Goal: Communication & Community: Answer question/provide support

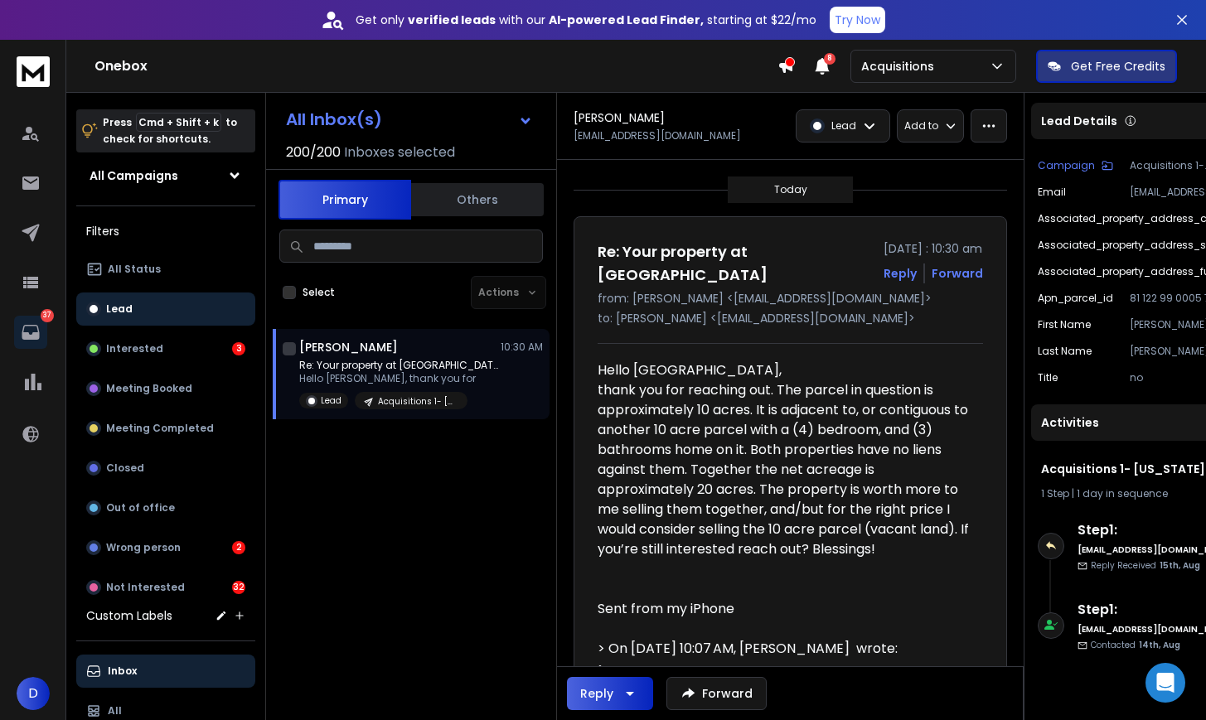
scroll to position [55, 0]
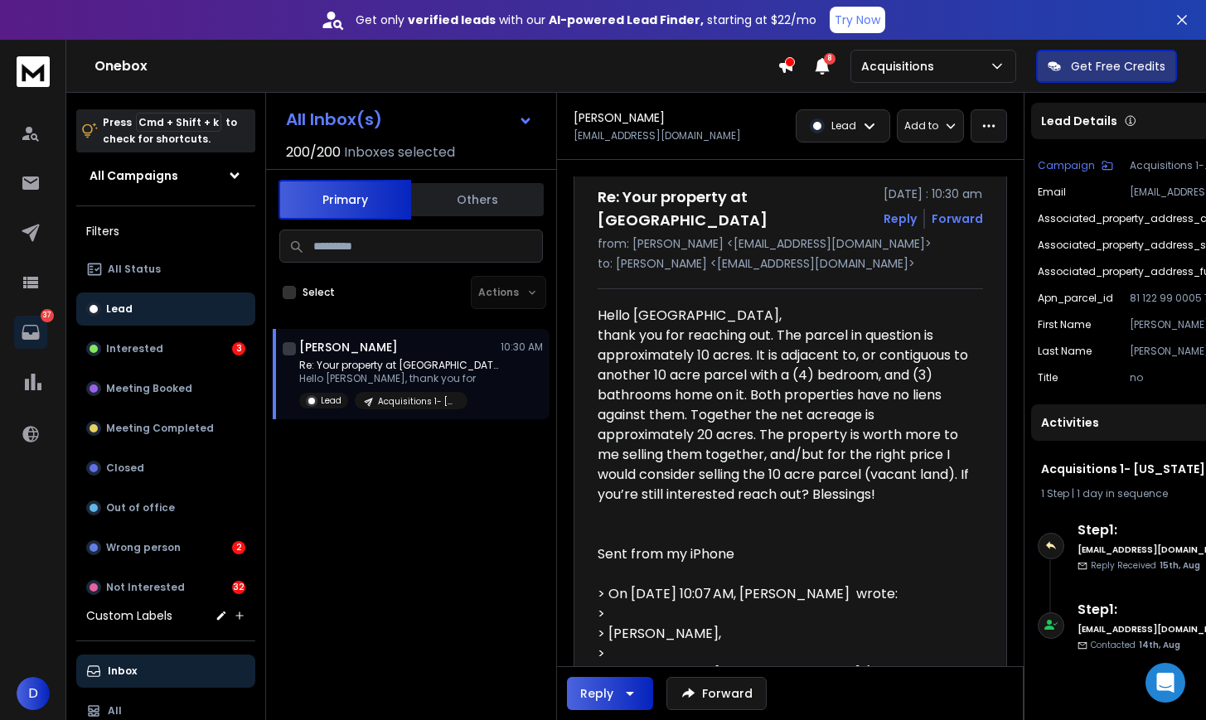
click at [424, 361] on p "Re: Your property at [GEOGRAPHIC_DATA]" at bounding box center [398, 365] width 199 height 13
click at [600, 700] on div "Reply" at bounding box center [596, 694] width 33 height 17
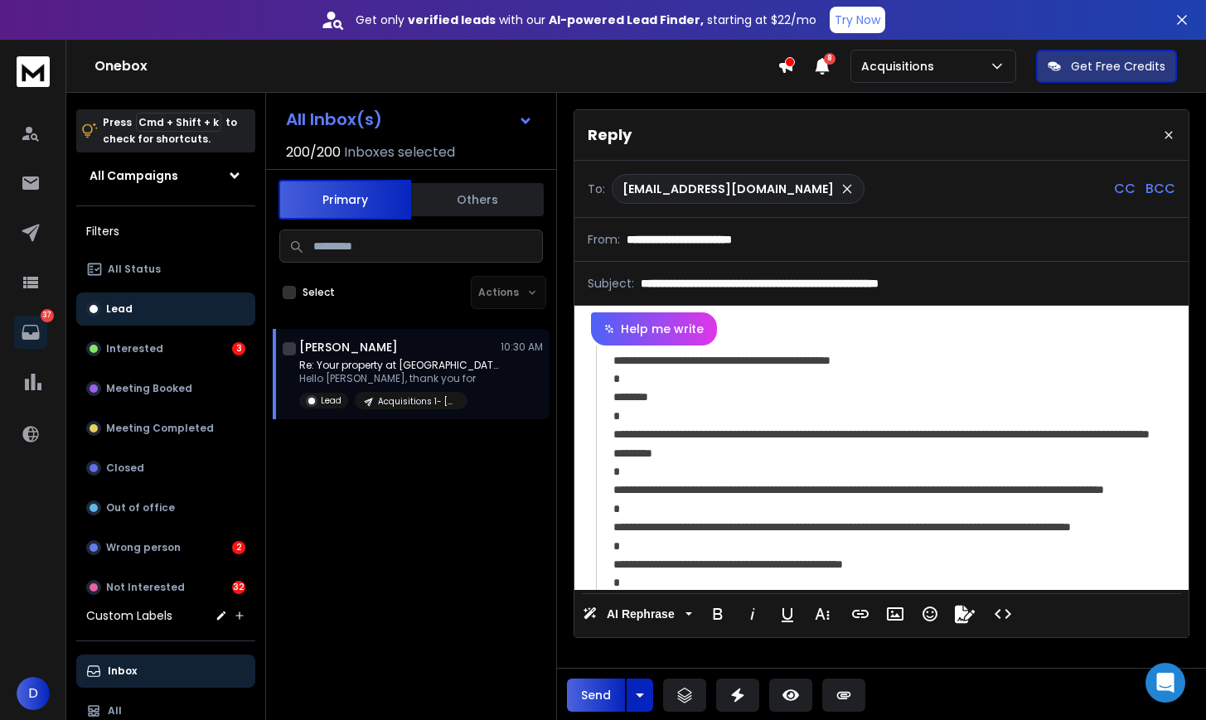
scroll to position [291, 0]
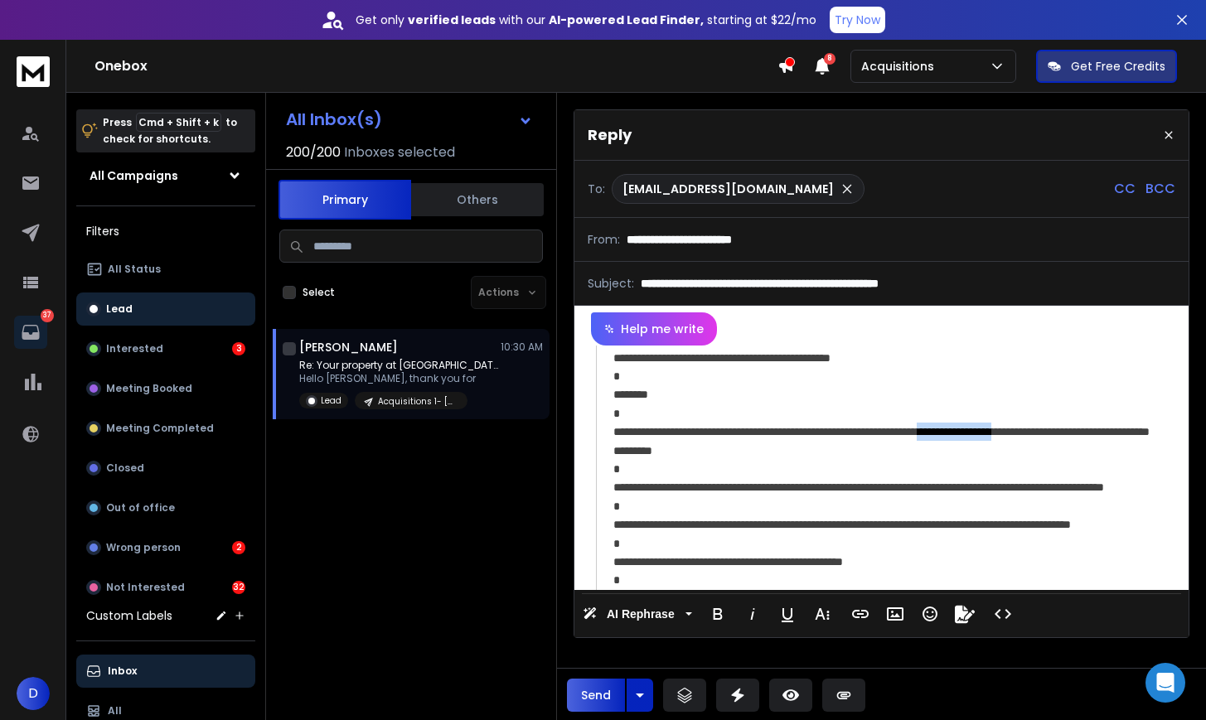
drag, startPoint x: 981, startPoint y: 450, endPoint x: 1085, endPoint y: 444, distance: 103.8
click at [1085, 444] on div "**********" at bounding box center [881, 474] width 571 height 584
copy div "**********"
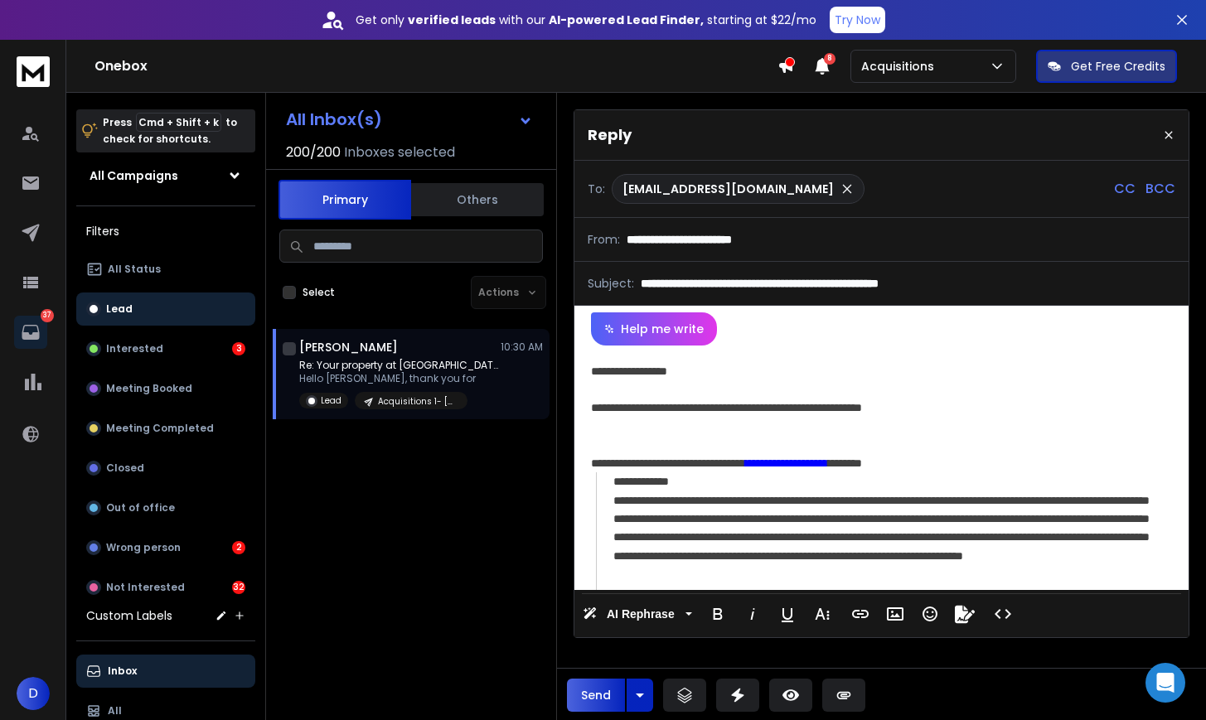
scroll to position [0, 0]
click at [953, 410] on div "**********" at bounding box center [879, 408] width 576 height 18
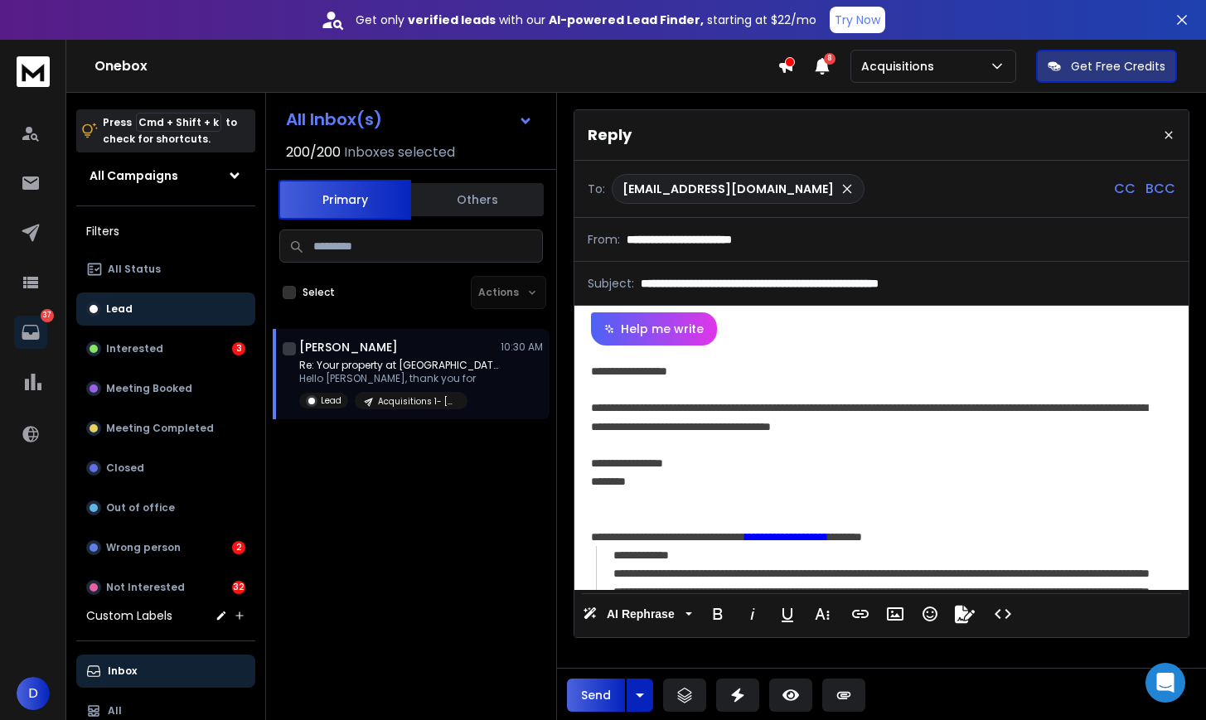
click at [731, 410] on div "**********" at bounding box center [879, 417] width 576 height 36
click at [933, 429] on div "**********" at bounding box center [879, 417] width 576 height 36
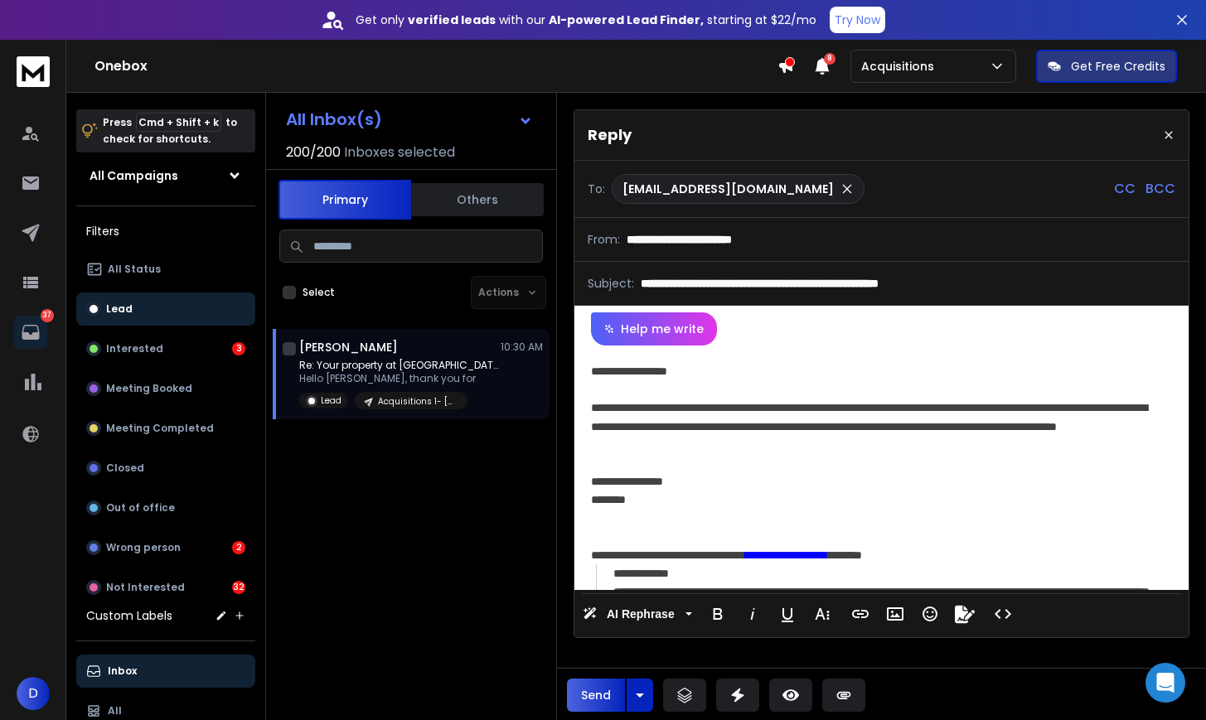
click at [602, 693] on button "Send" at bounding box center [596, 695] width 58 height 33
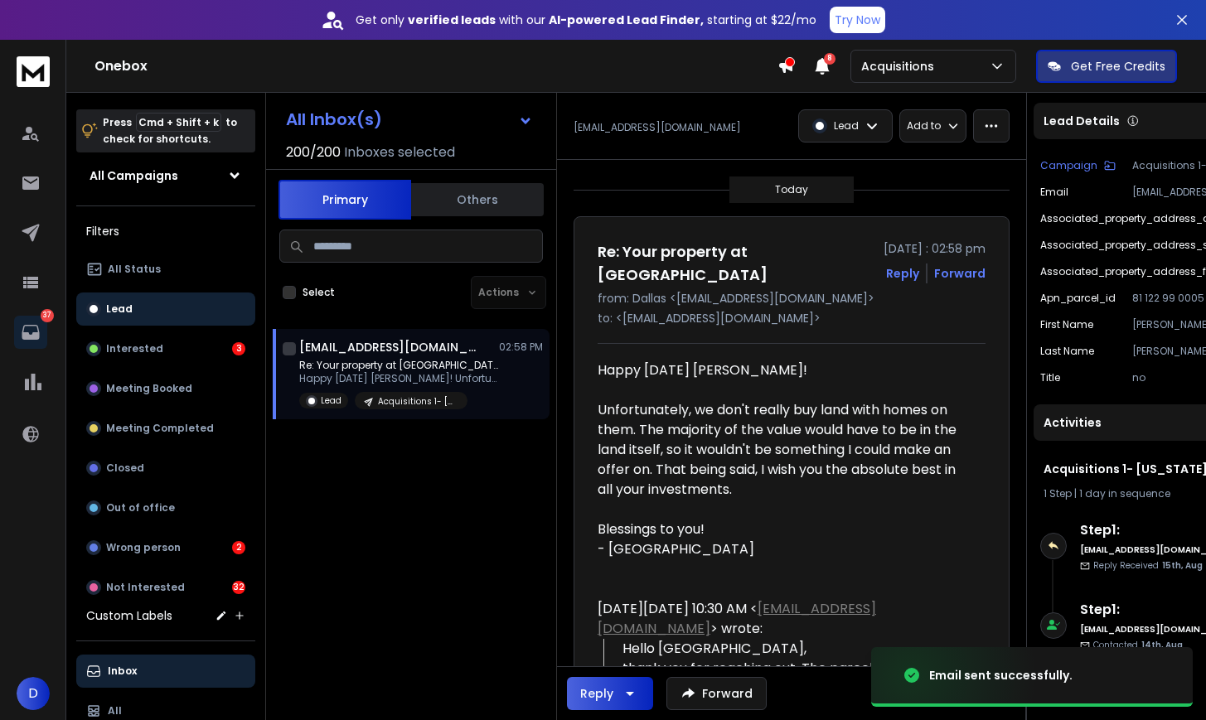
click at [870, 129] on div "Lead" at bounding box center [845, 126] width 93 height 32
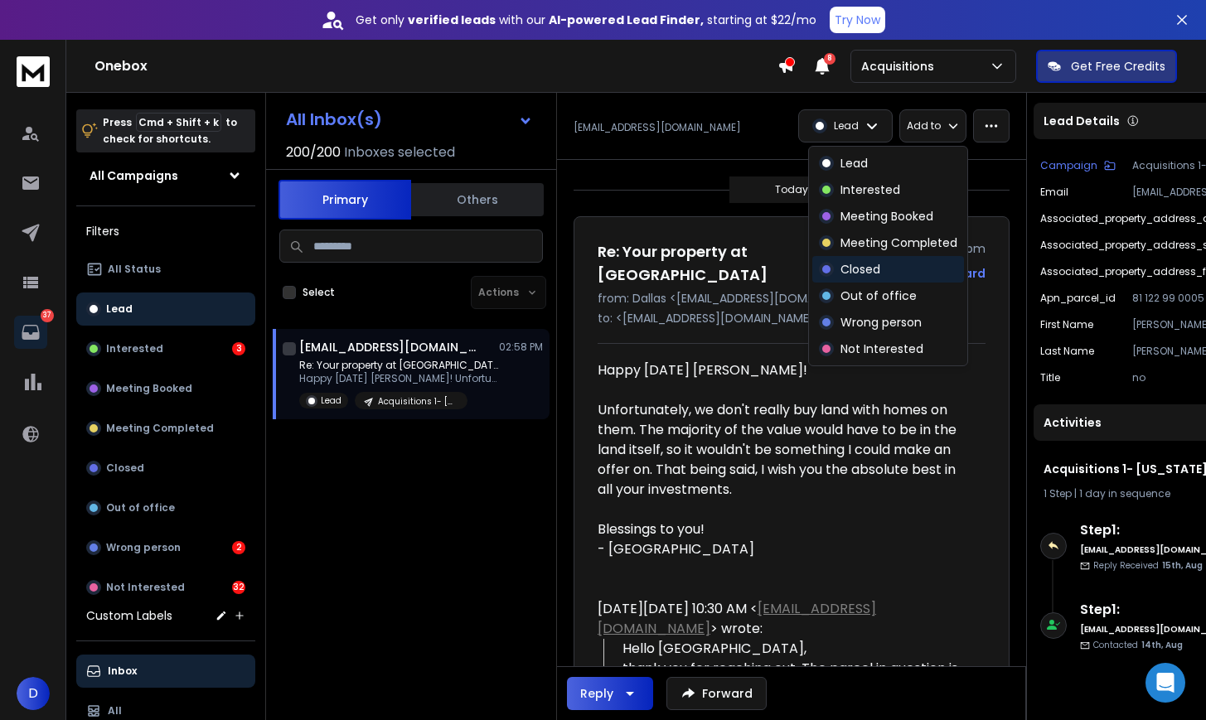
click at [868, 269] on p "Closed" at bounding box center [861, 269] width 40 height 17
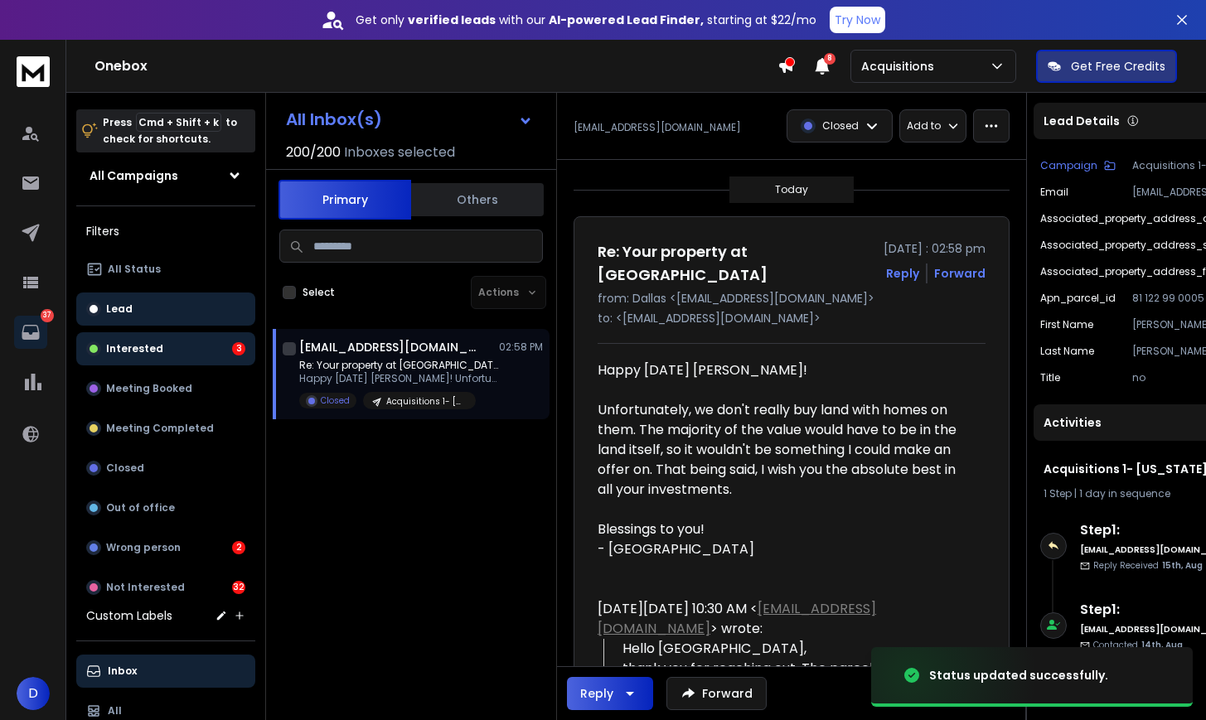
click at [176, 361] on button "Interested 3" at bounding box center [165, 348] width 179 height 33
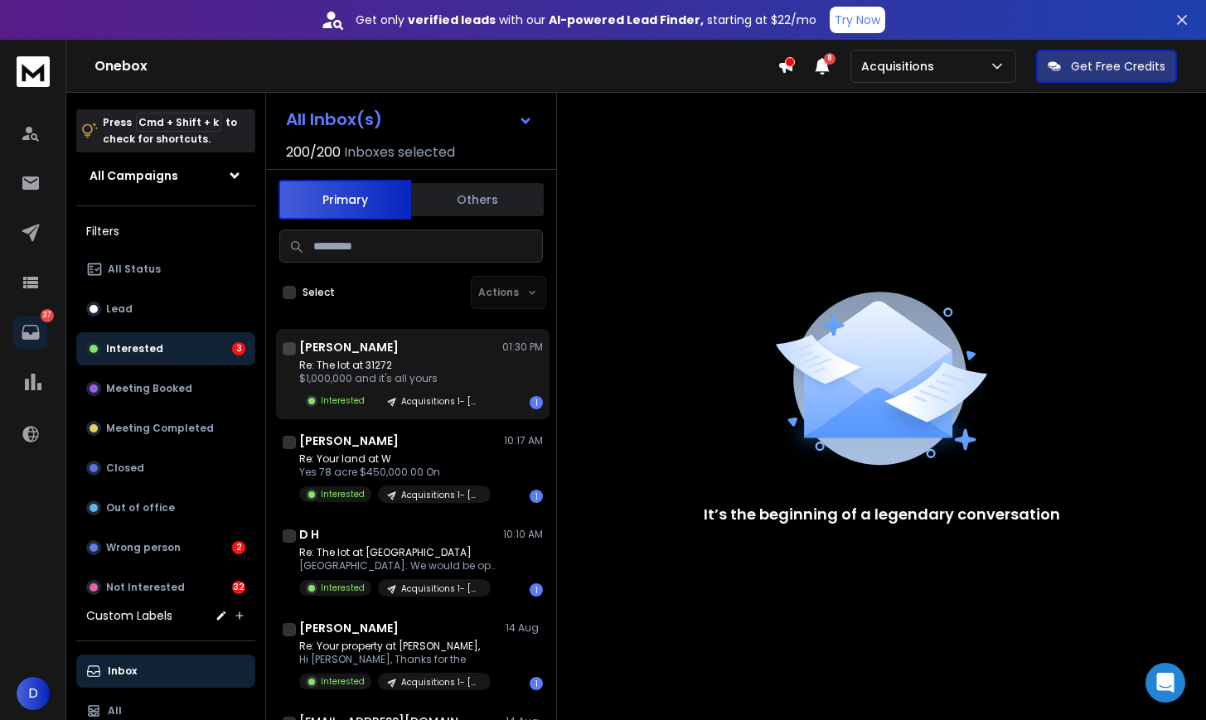
click at [432, 357] on div "[PERSON_NAME] 01:30 PM Re: The lot at 31272 $1,000,000 and it's all yours Inter…" at bounding box center [421, 374] width 244 height 70
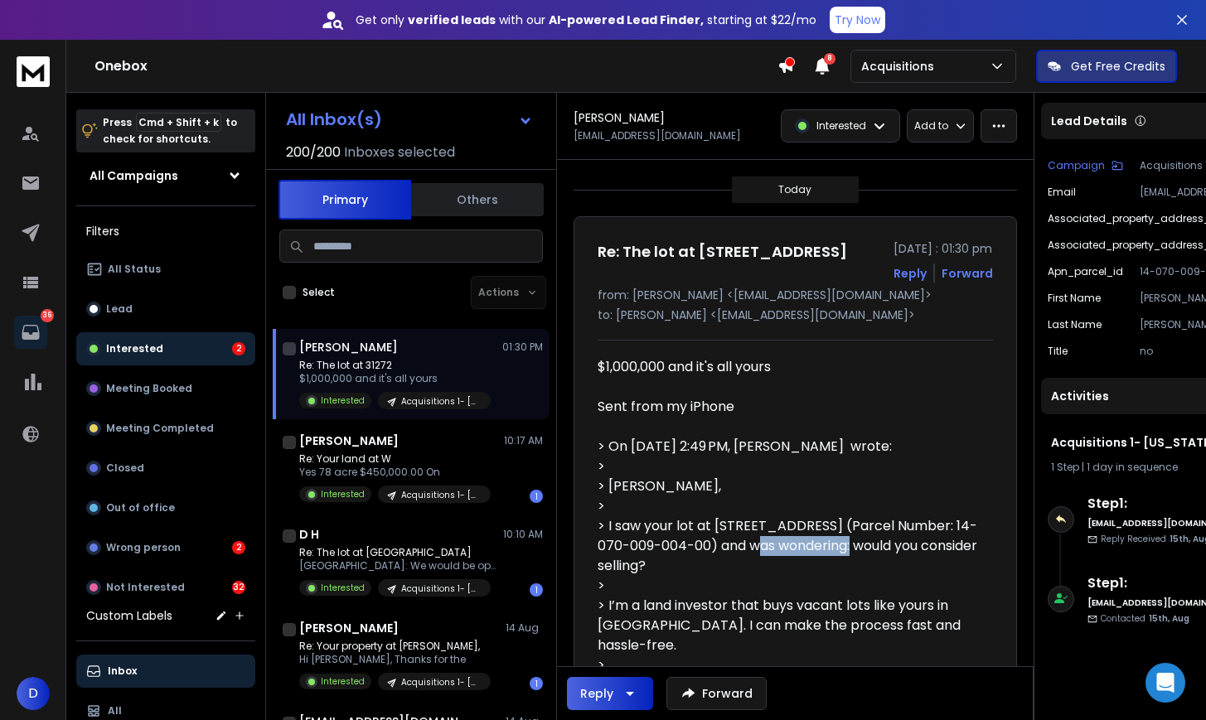
drag, startPoint x: 841, startPoint y: 550, endPoint x: 734, endPoint y: 551, distance: 106.9
click at [734, 551] on div "$1,000,000 and it's all yours Sent from my iPhone > On [DATE] 2:49 PM, [PERSON_…" at bounding box center [795, 682] width 395 height 650
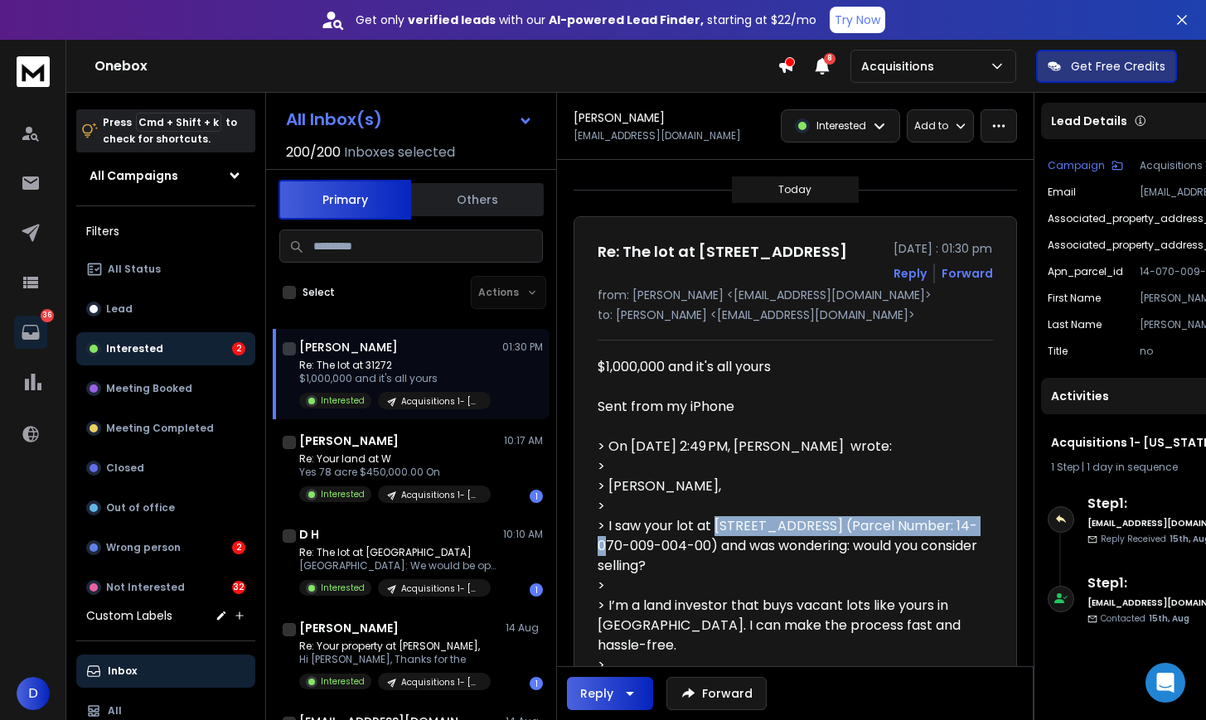
drag, startPoint x: 716, startPoint y: 527, endPoint x: 948, endPoint y: 527, distance: 231.3
click at [948, 527] on div "$1,000,000 and it's all yours Sent from my iPhone > On [DATE] 2:49 PM, [PERSON_…" at bounding box center [795, 682] width 395 height 650
copy div "[STREET_ADDRESS]"
click at [599, 699] on div "Reply" at bounding box center [596, 694] width 33 height 17
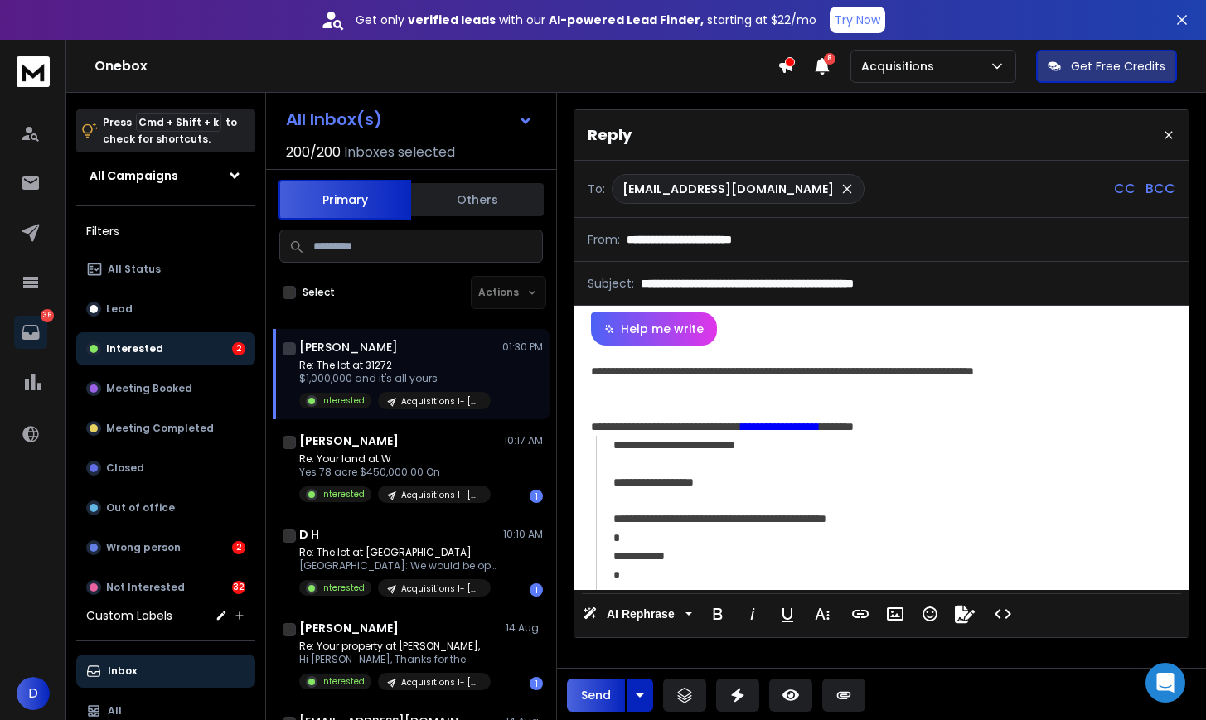
click at [603, 691] on button "Send" at bounding box center [596, 695] width 58 height 33
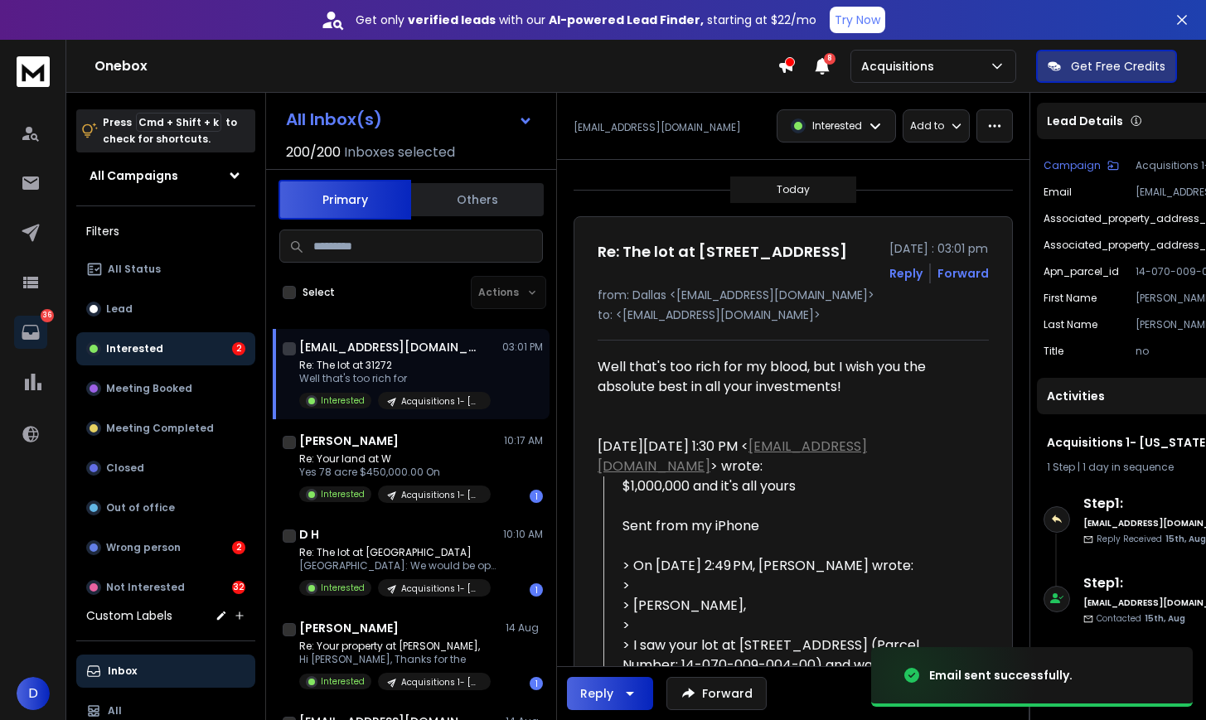
click at [851, 126] on p "Interested" at bounding box center [837, 125] width 50 height 13
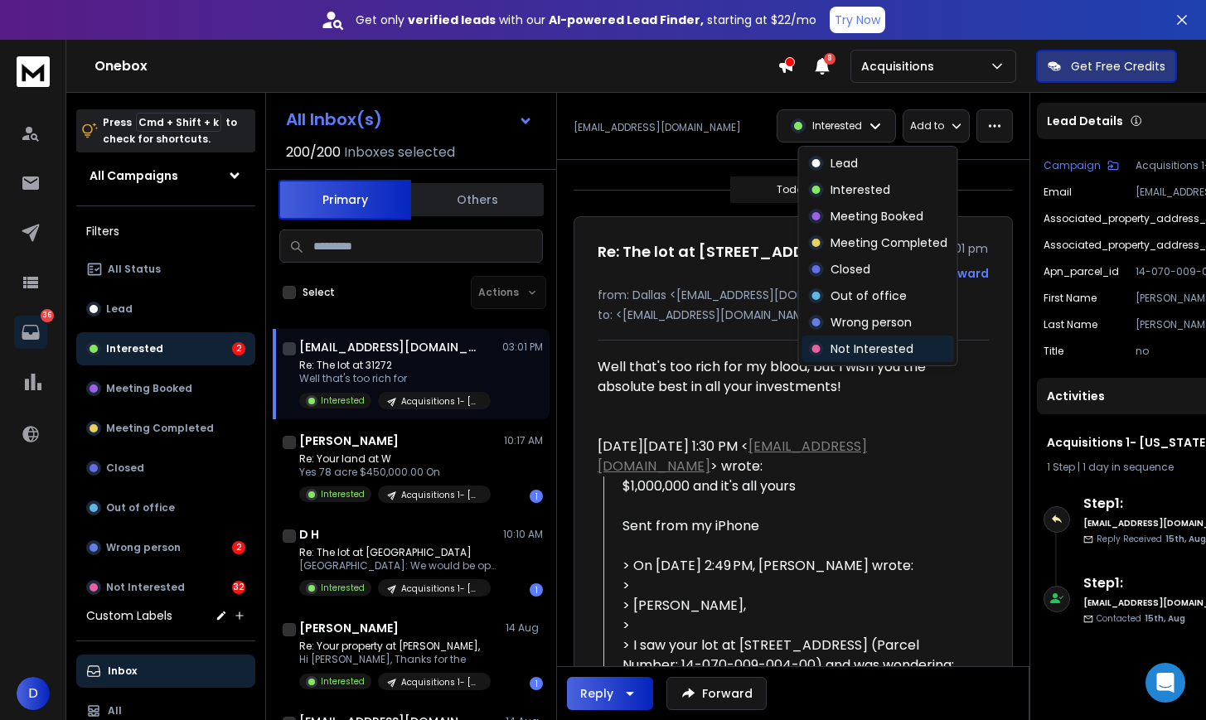
click at [840, 342] on p "Not Interested" at bounding box center [872, 349] width 83 height 17
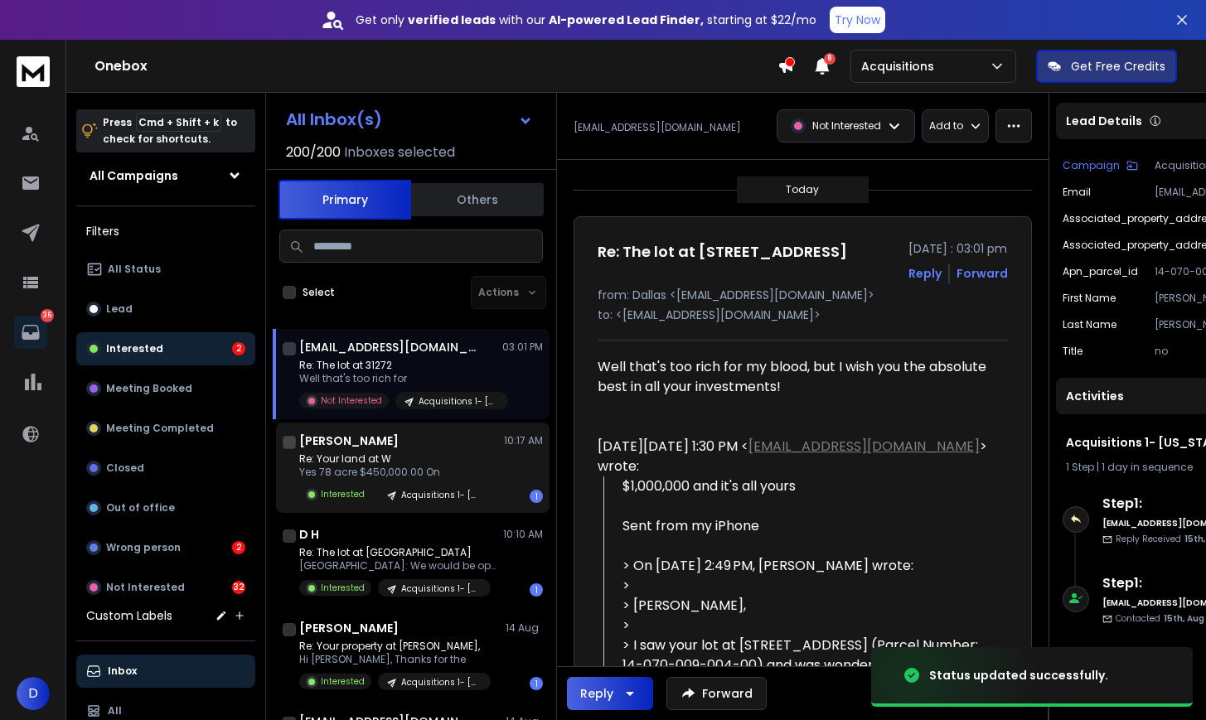
click at [344, 440] on h1 "[PERSON_NAME]" at bounding box center [348, 441] width 99 height 17
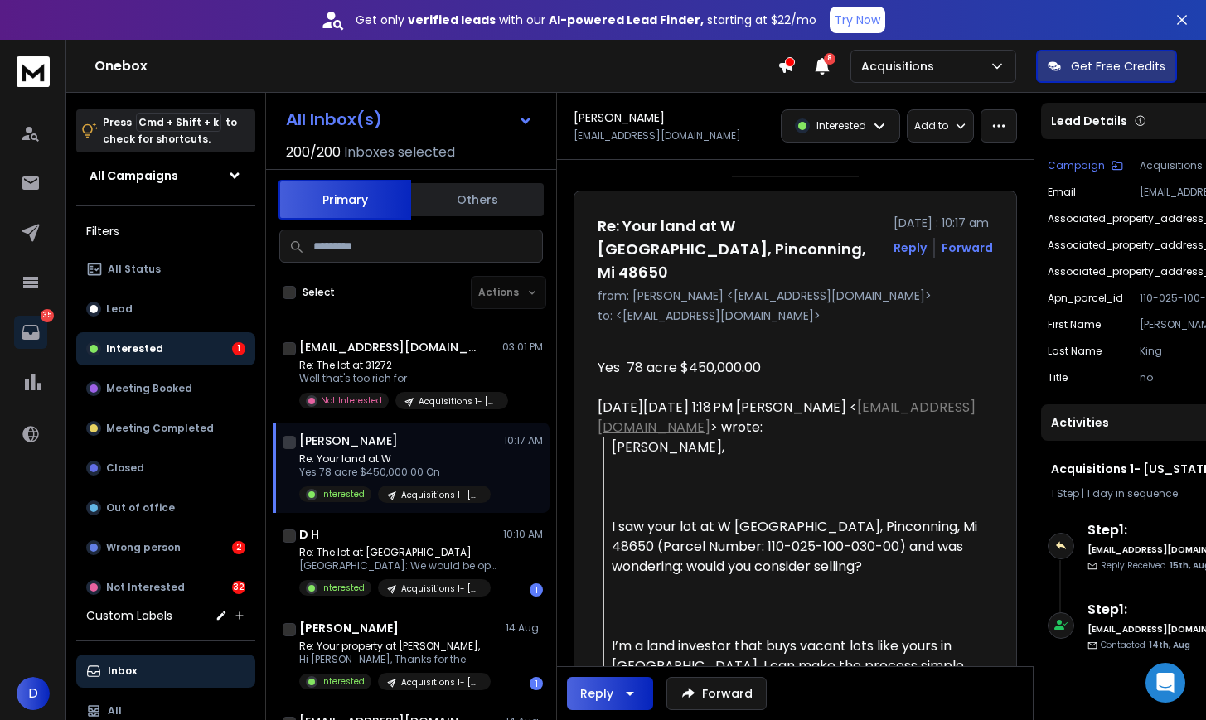
scroll to position [32, 0]
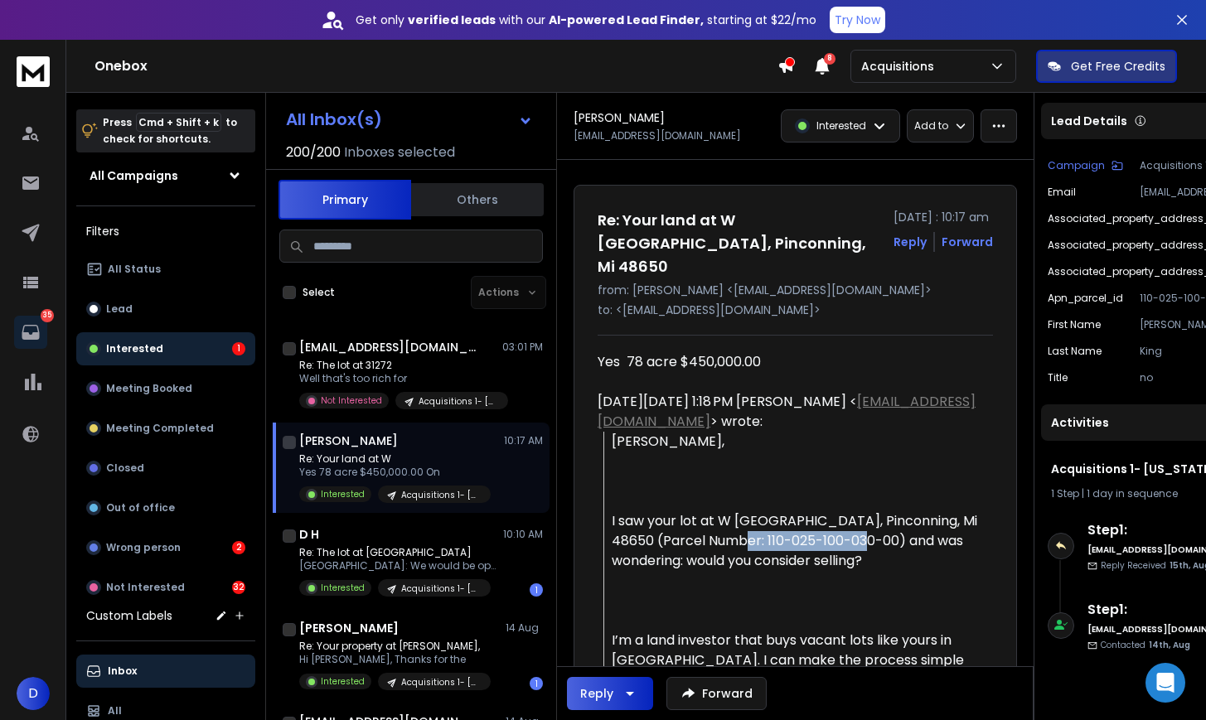
drag, startPoint x: 853, startPoint y: 518, endPoint x: 724, endPoint y: 520, distance: 129.3
copy blockquote "110-025-100-030-00"
click at [591, 693] on div "Reply" at bounding box center [596, 694] width 33 height 17
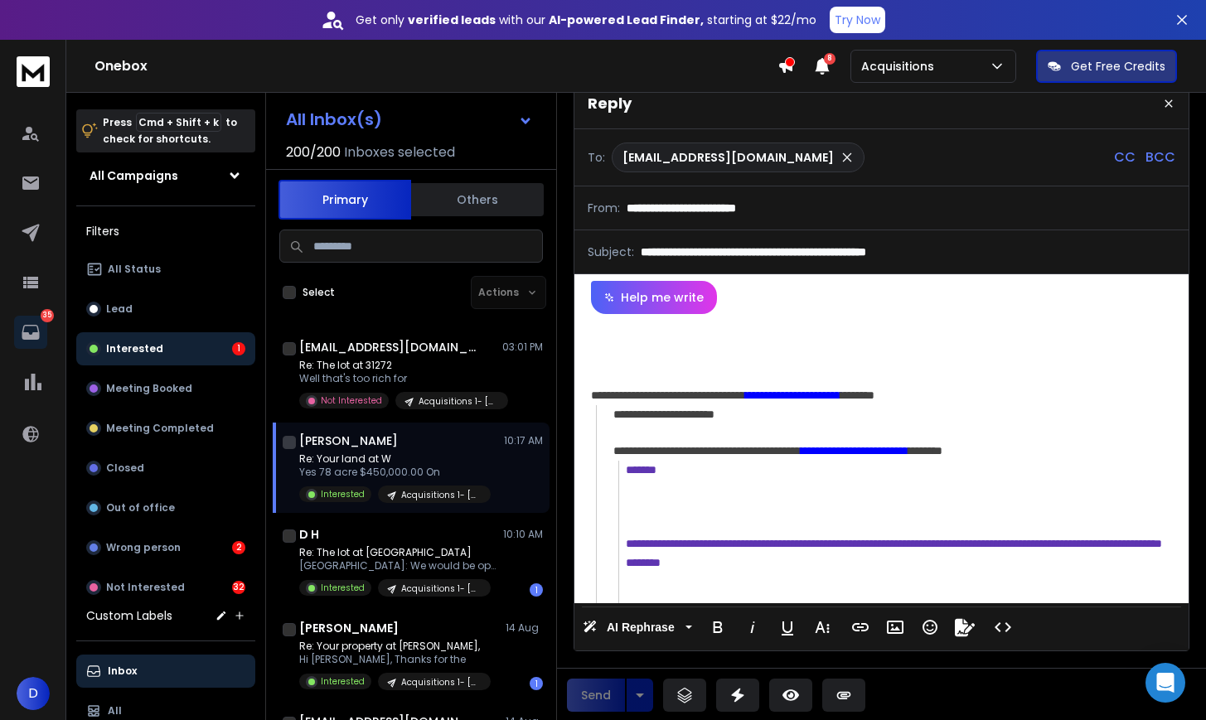
scroll to position [0, 0]
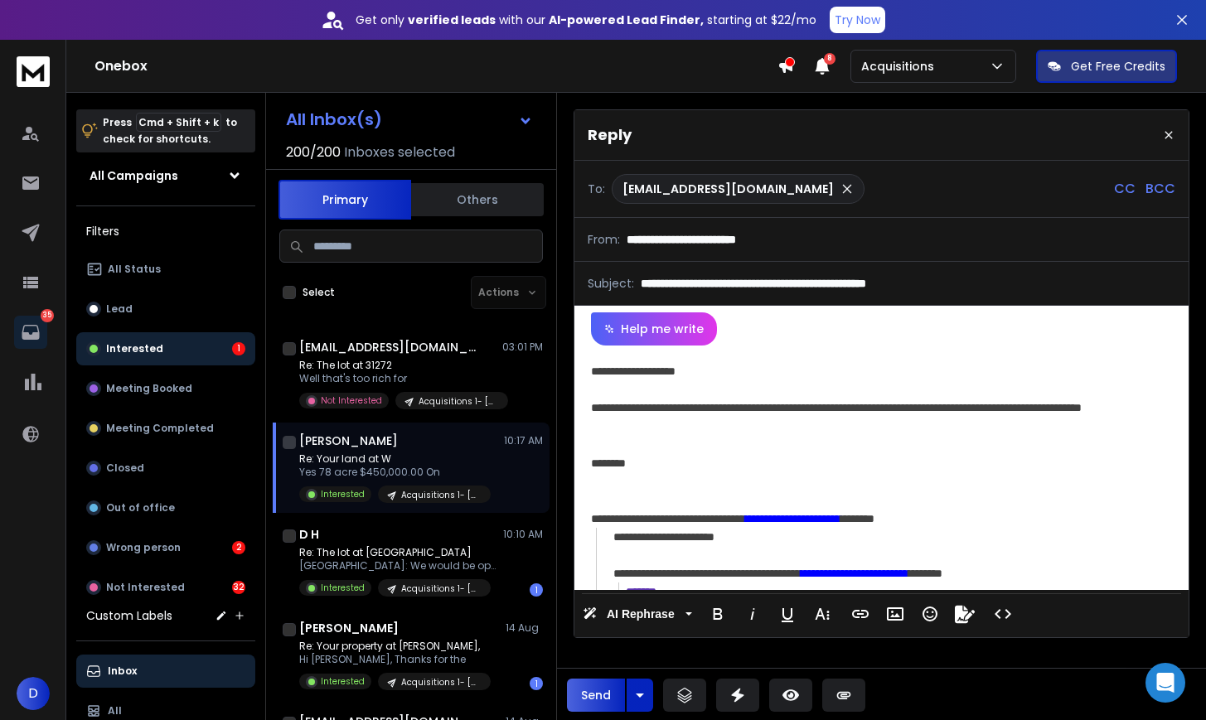
click at [596, 692] on button "Send" at bounding box center [596, 695] width 58 height 33
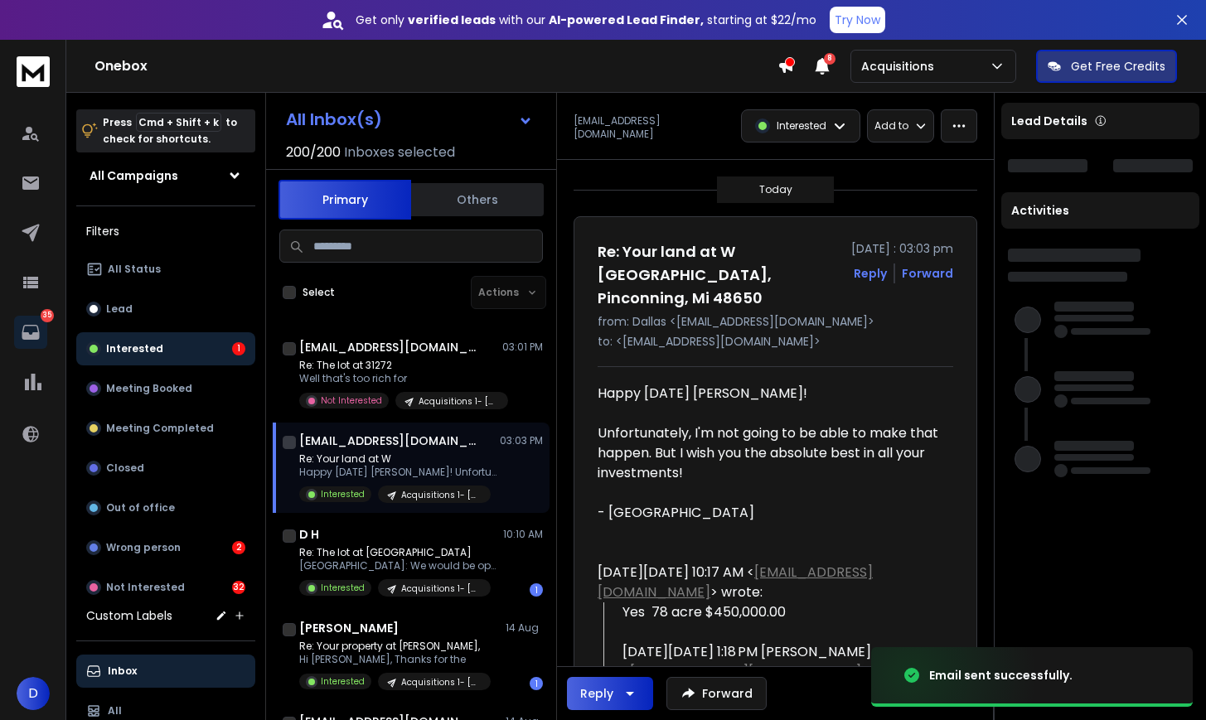
click at [398, 449] on div "[EMAIL_ADDRESS][DOMAIN_NAME] 03:03 PM Re: Your land at W Happy [DATE] [PERSON_N…" at bounding box center [421, 468] width 244 height 70
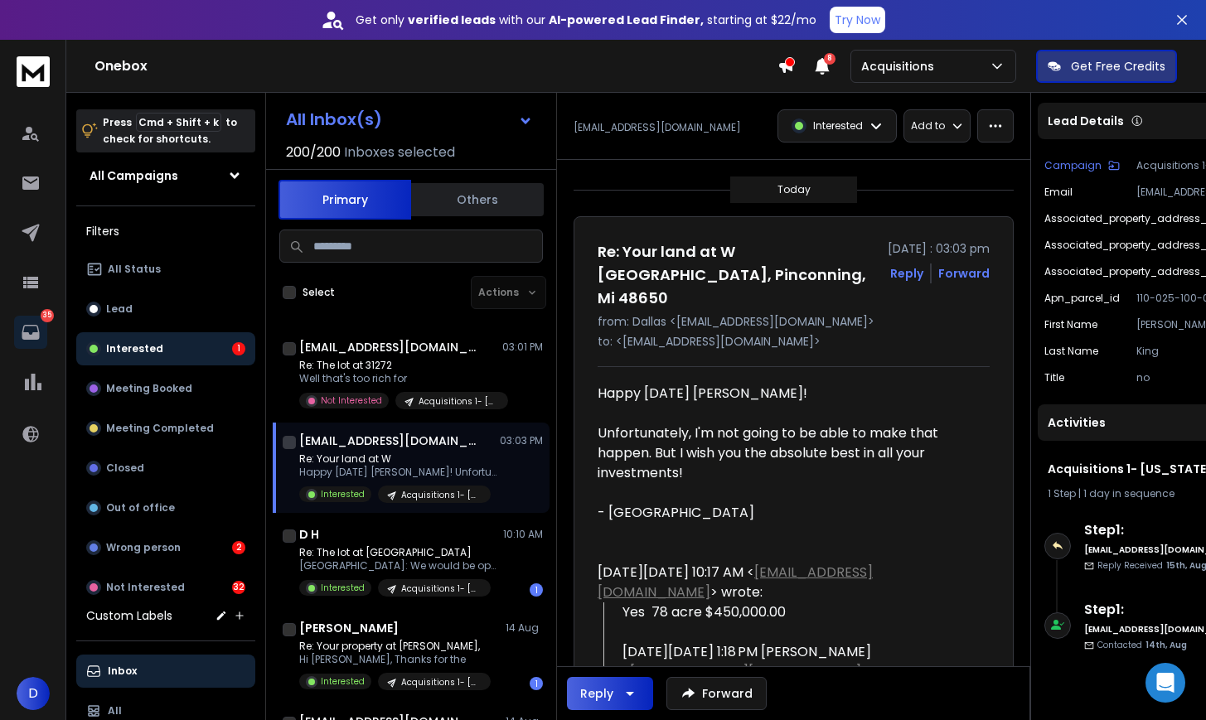
click at [863, 130] on p "Interested" at bounding box center [838, 125] width 50 height 13
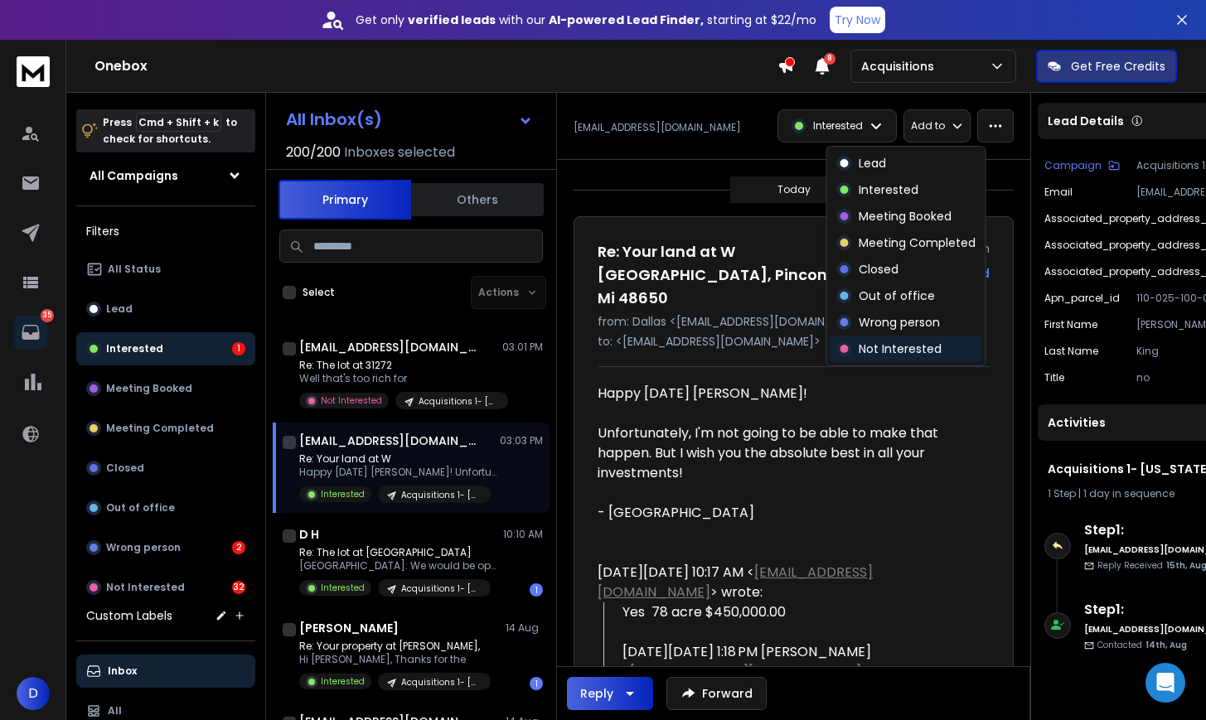
click at [862, 348] on p "Not Interested" at bounding box center [900, 349] width 83 height 17
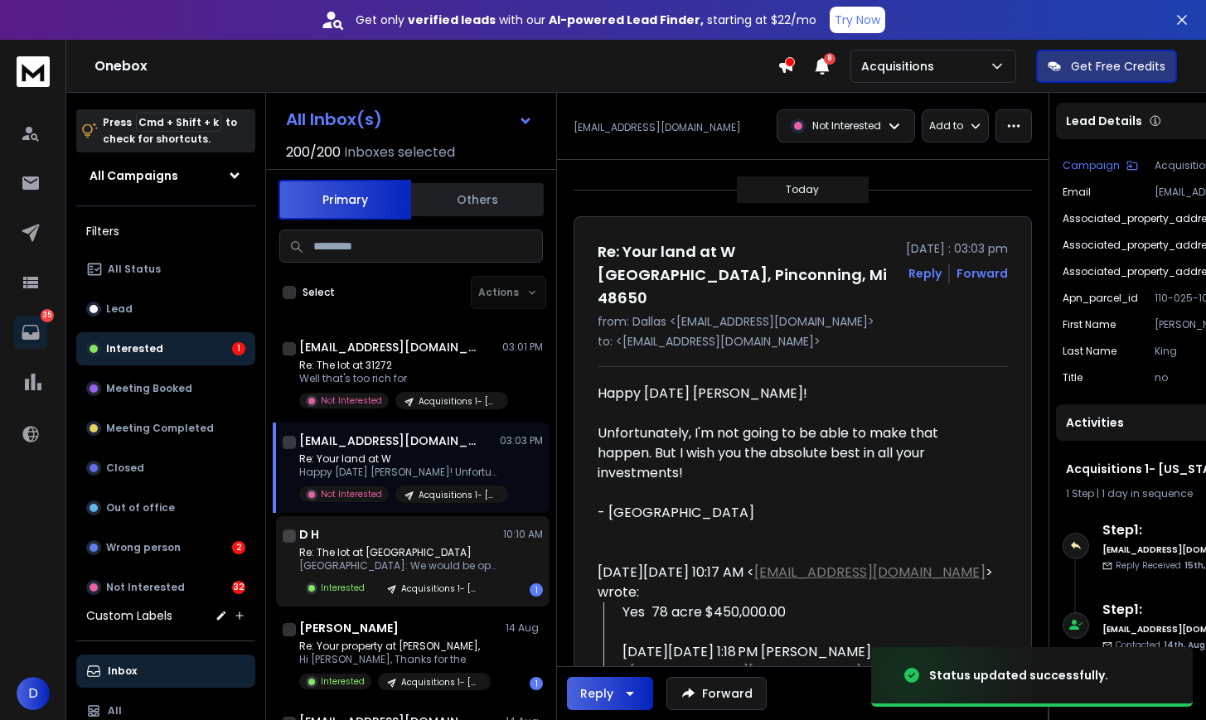
click at [399, 534] on div "D H 10:10 AM" at bounding box center [421, 534] width 244 height 17
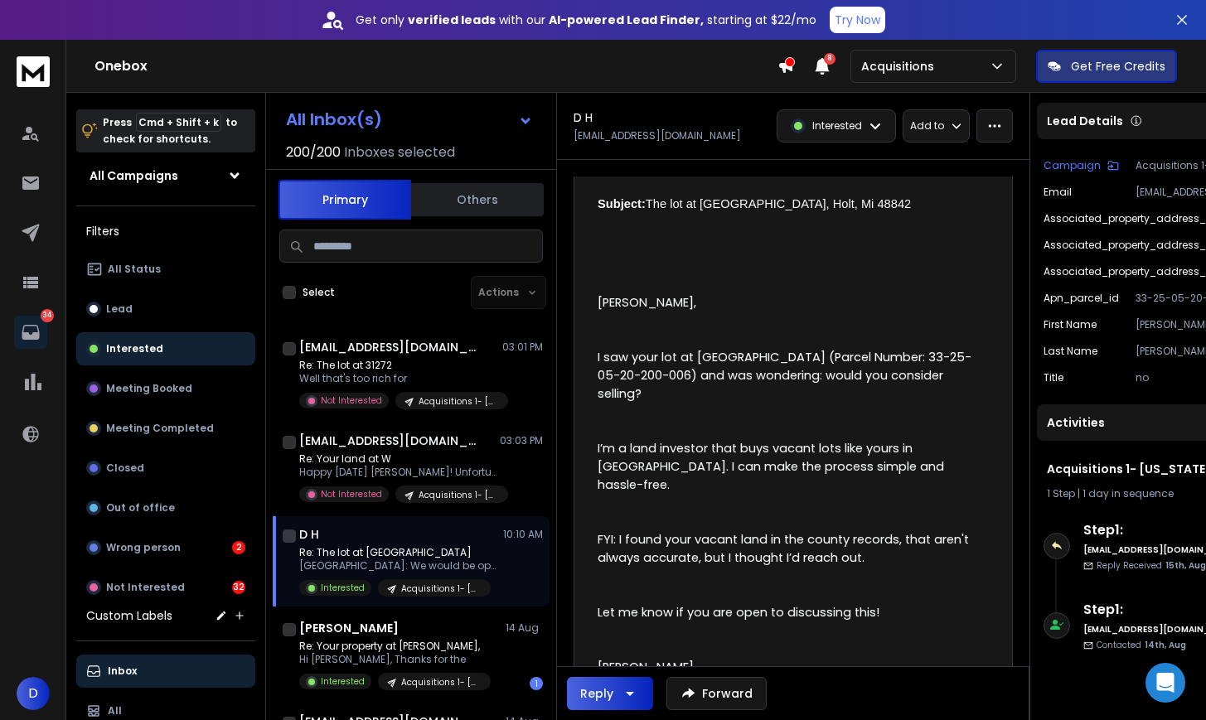
scroll to position [668, 0]
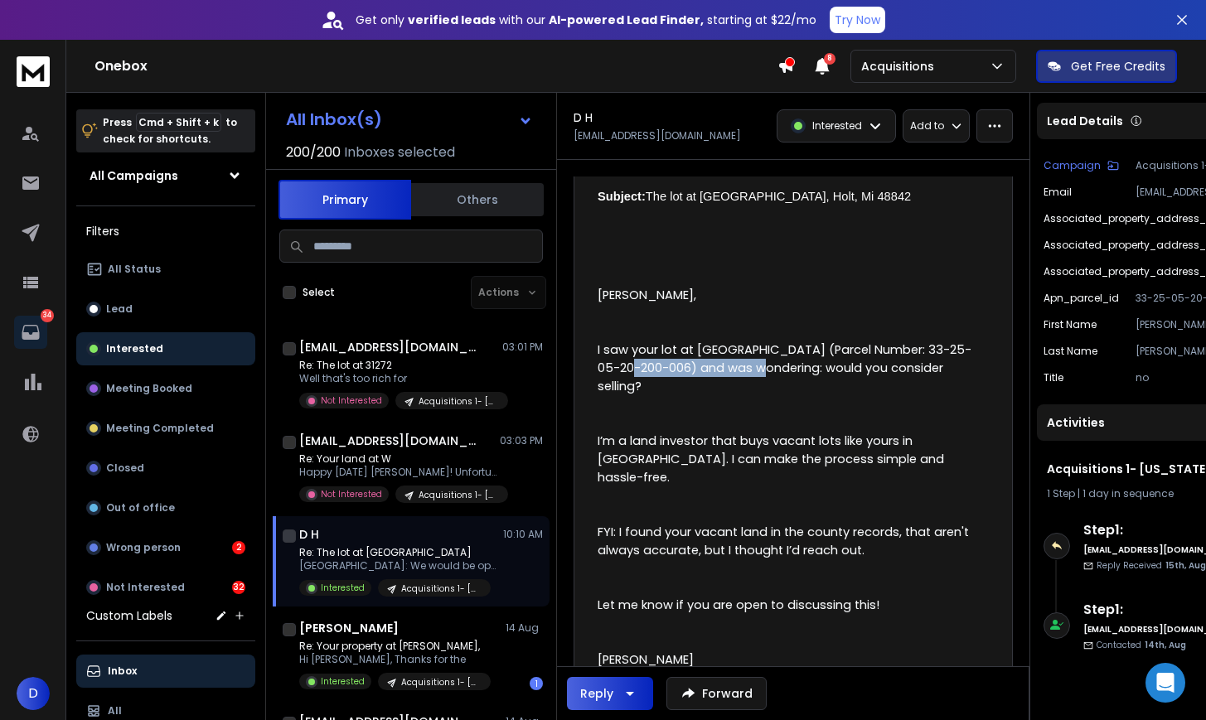
drag, startPoint x: 715, startPoint y: 424, endPoint x: 977, endPoint y: 408, distance: 261.6
click at [976, 408] on div "[PERSON_NAME], I saw your lot at [GEOGRAPHIC_DATA], [GEOGRAPHIC_DATA], Mi 48842…" at bounding box center [787, 587] width 378 height 602
copy div "33-25-05-20-200-006"
click at [740, 361] on div "[PERSON_NAME], I saw your lot at [GEOGRAPHIC_DATA], [GEOGRAPHIC_DATA], Mi 48842…" at bounding box center [787, 587] width 378 height 602
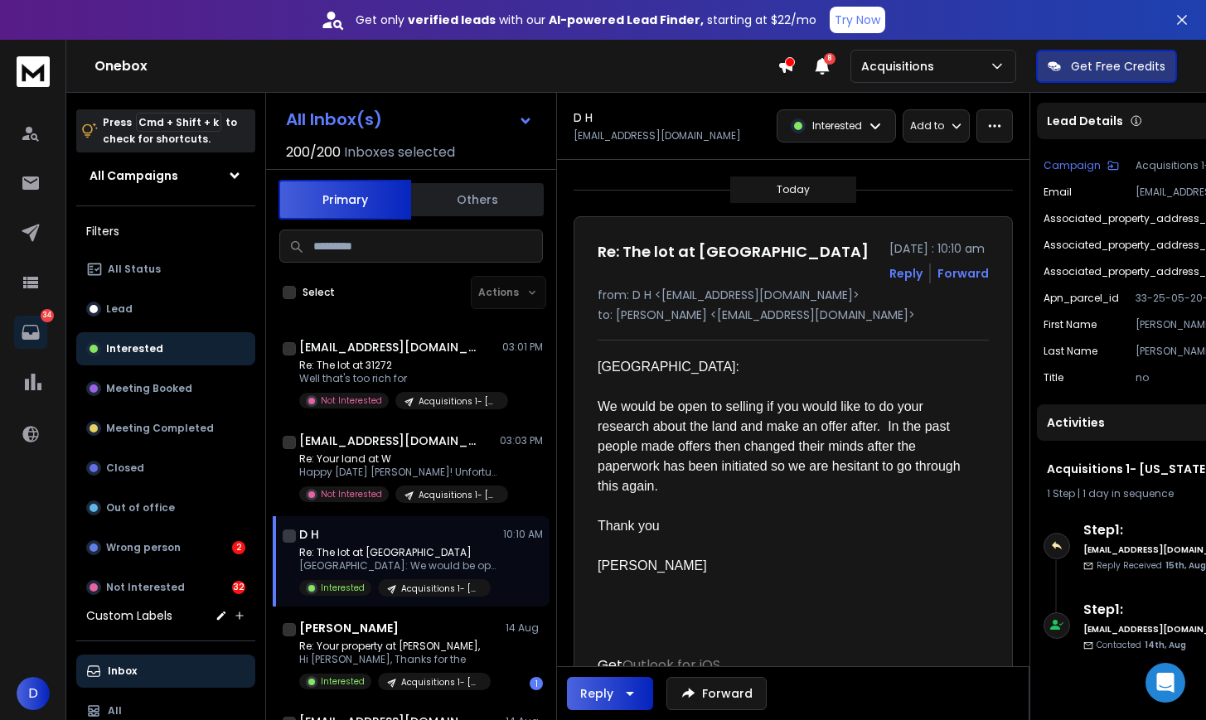
scroll to position [0, 0]
click at [588, 686] on div "Reply" at bounding box center [596, 694] width 33 height 17
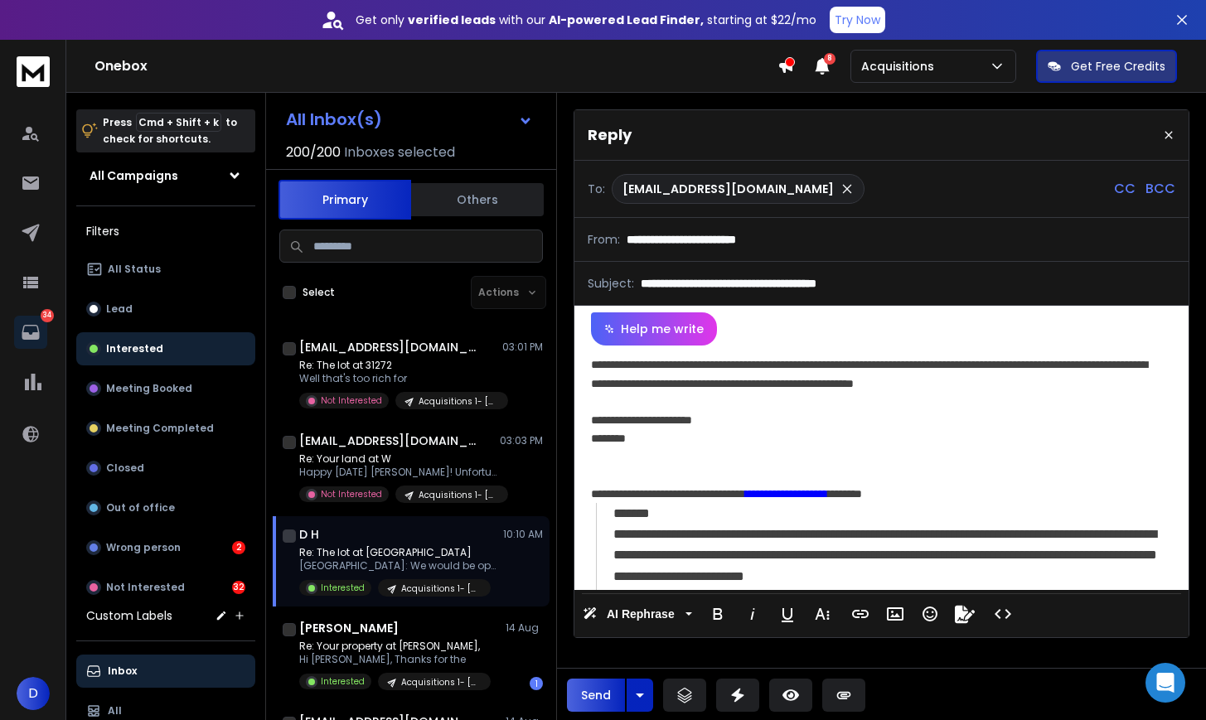
scroll to position [46, 0]
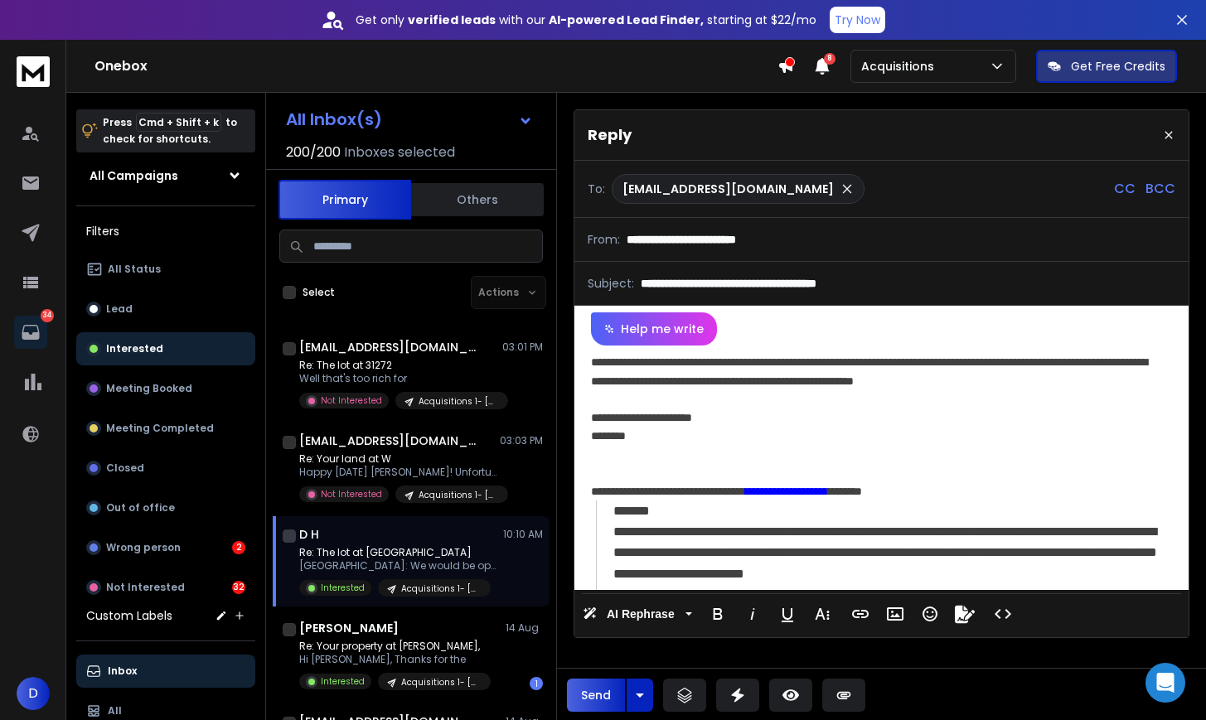
click at [599, 697] on button "Send" at bounding box center [596, 695] width 58 height 33
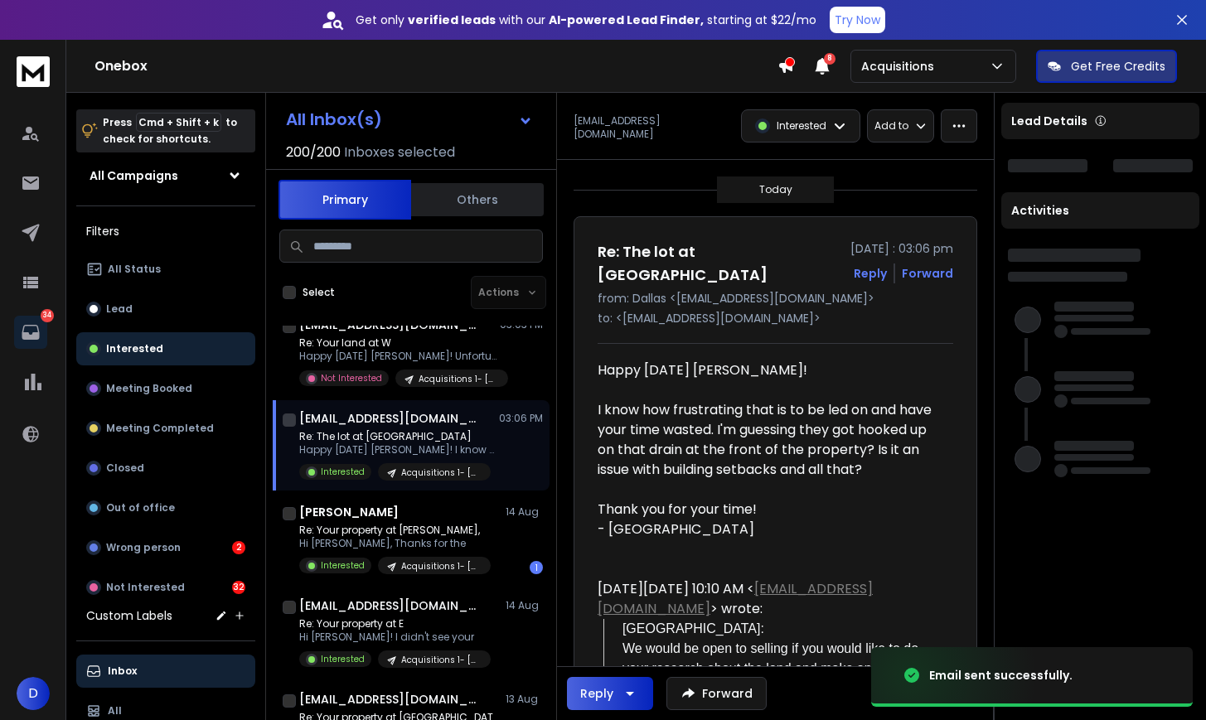
scroll to position [125, 0]
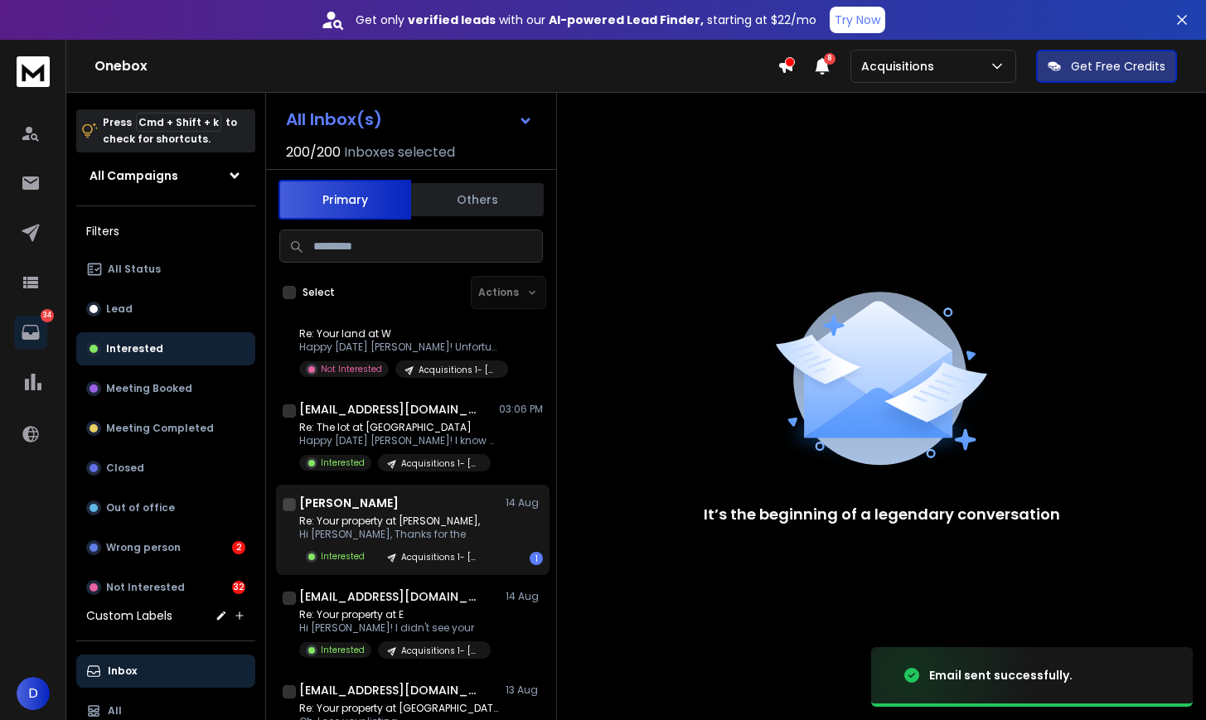
click at [400, 513] on div "[PERSON_NAME] [DATE] Re: Your property at [PERSON_NAME], Hi [GEOGRAPHIC_DATA], …" at bounding box center [421, 530] width 244 height 70
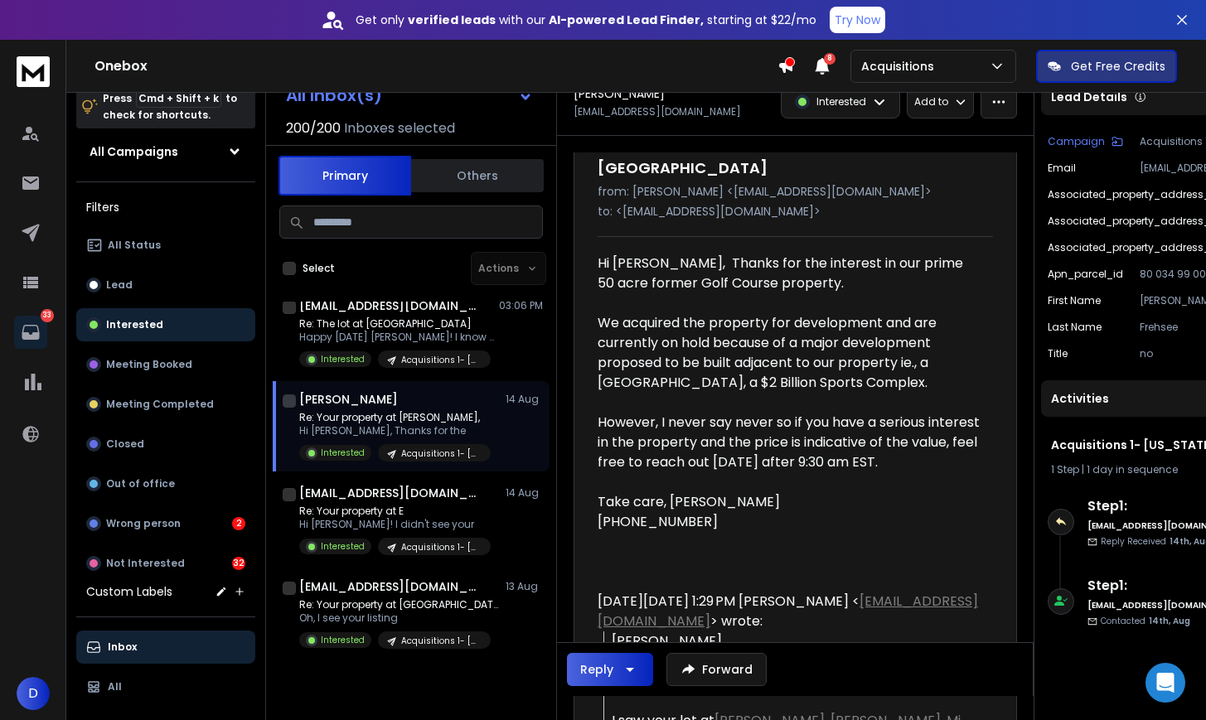
scroll to position [205, 0]
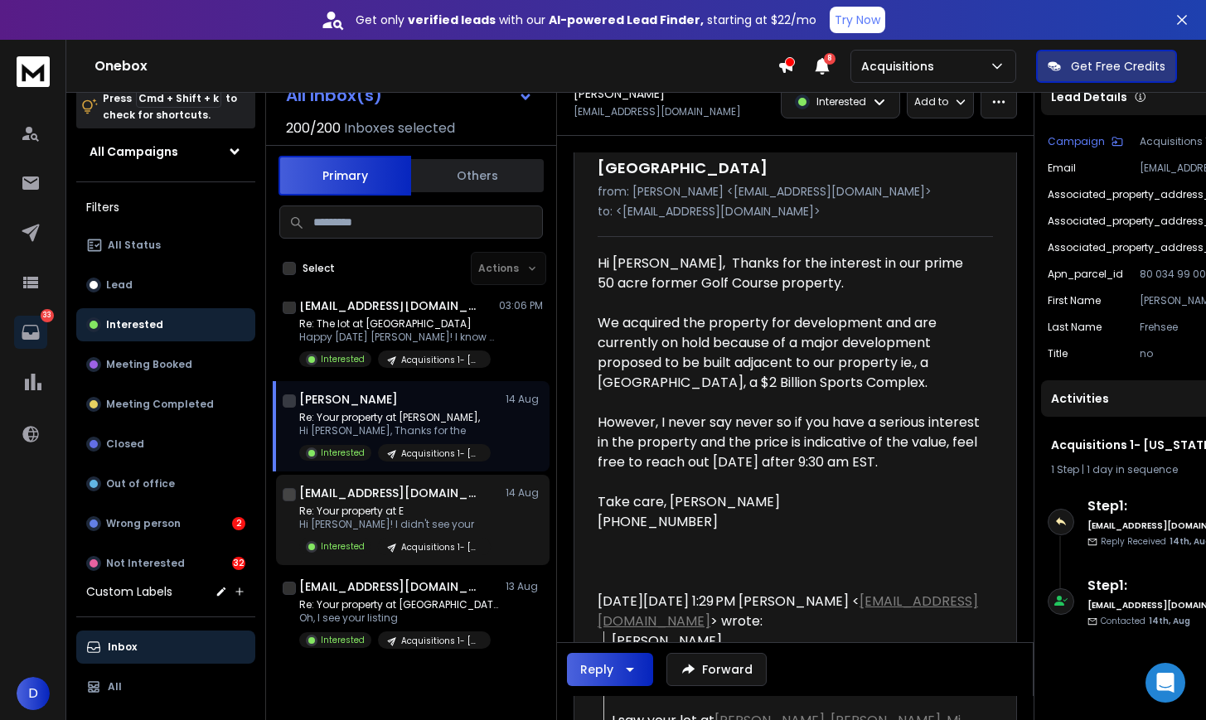
click at [421, 501] on h1 "[EMAIL_ADDRESS][DOMAIN_NAME]" at bounding box center [390, 493] width 182 height 17
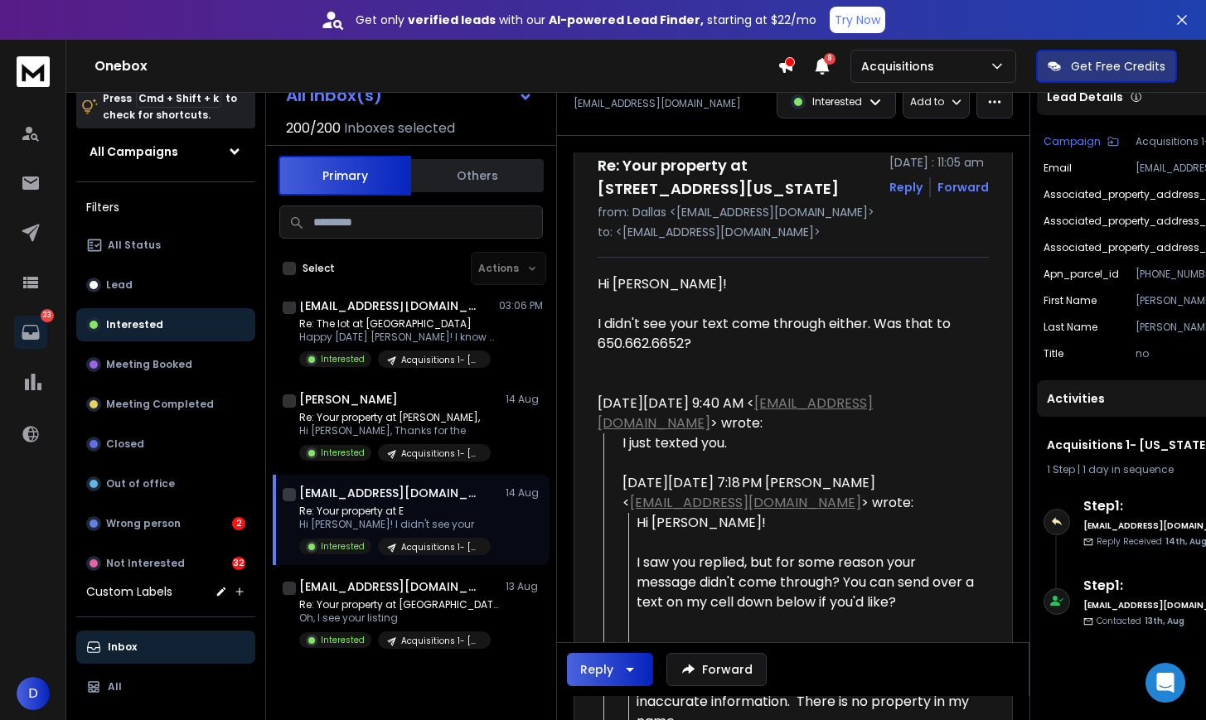
scroll to position [68, 0]
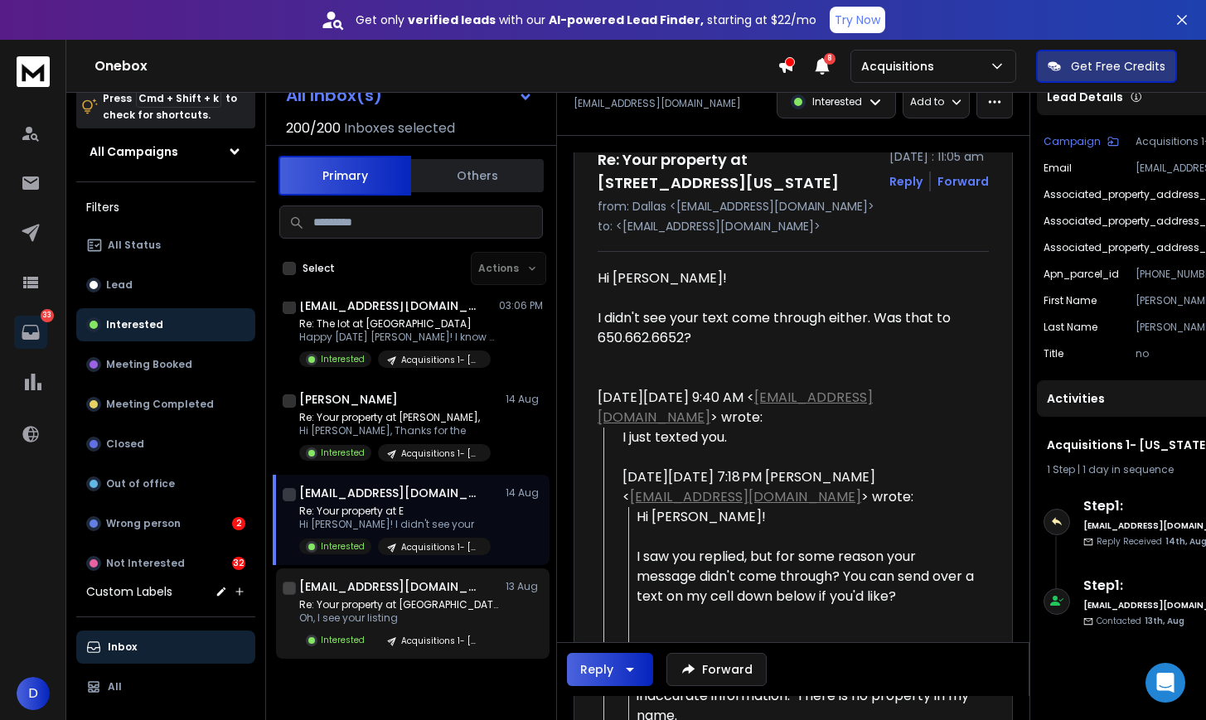
click at [433, 603] on p "Re: Your property at [GEOGRAPHIC_DATA]" at bounding box center [398, 605] width 199 height 13
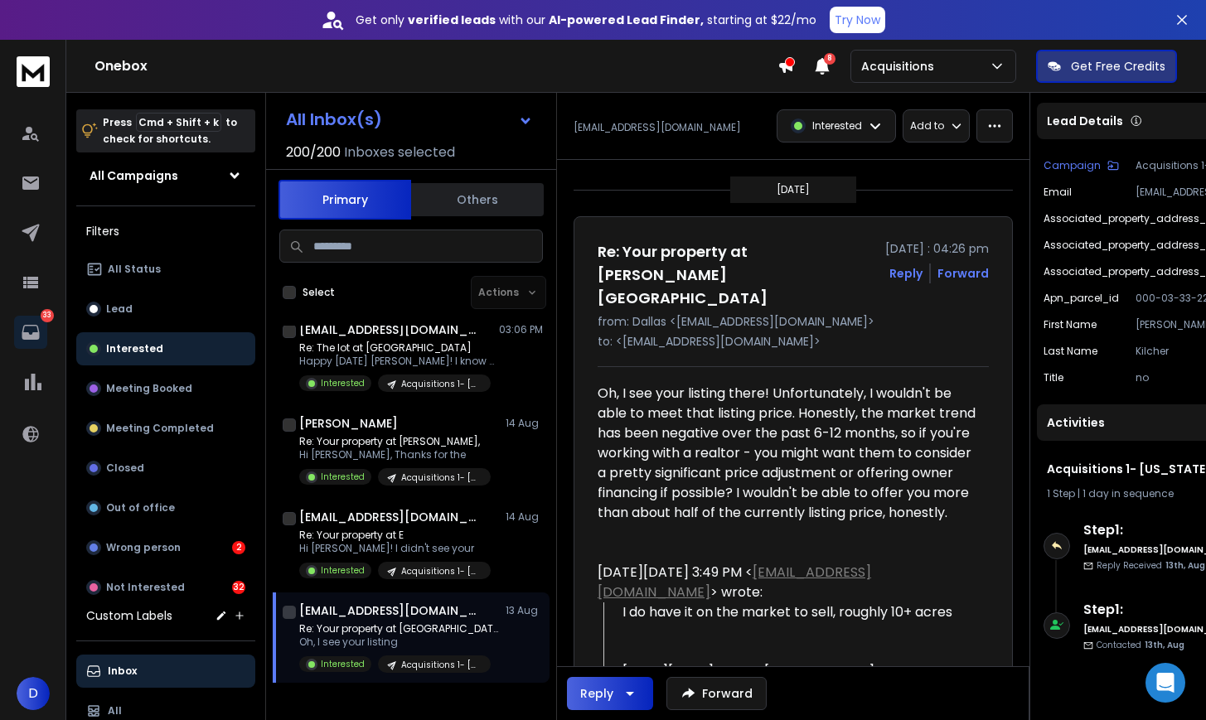
scroll to position [0, 0]
